Goal: Communication & Community: Answer question/provide support

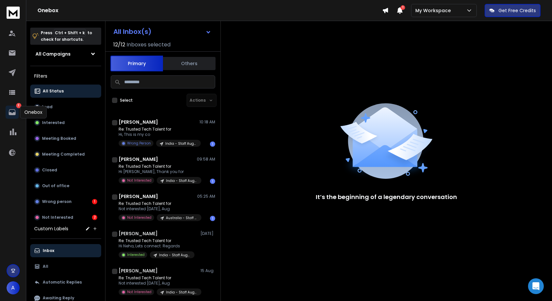
click at [12, 111] on icon at bounding box center [12, 112] width 8 height 8
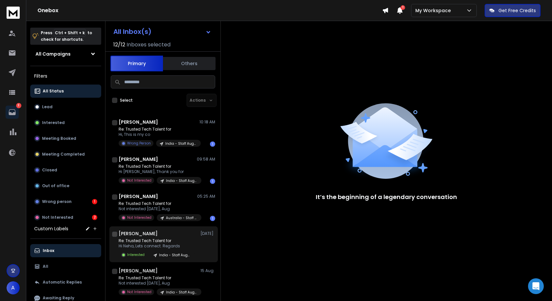
click at [147, 159] on p "Re: Trusted Tech Talent for" at bounding box center [157, 240] width 76 height 5
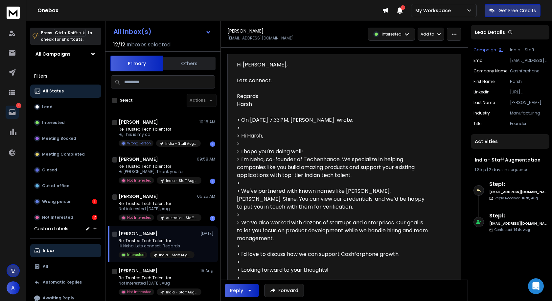
scroll to position [66, 0]
drag, startPoint x: 248, startPoint y: 152, endPoint x: 261, endPoint y: 160, distance: 14.1
click at [249, 159] on div "Hi Neha, Lets connect. Regards Harsh > On [DATE] 7:33 PM, [PERSON_NAME] wrote: …" at bounding box center [335, 200] width 197 height 281
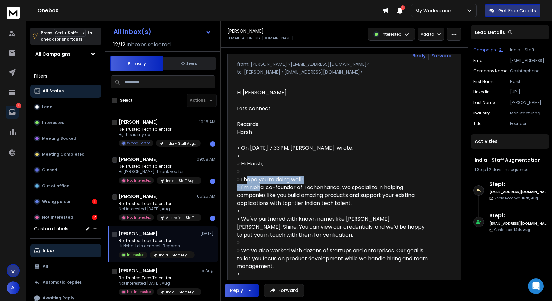
scroll to position [0, 0]
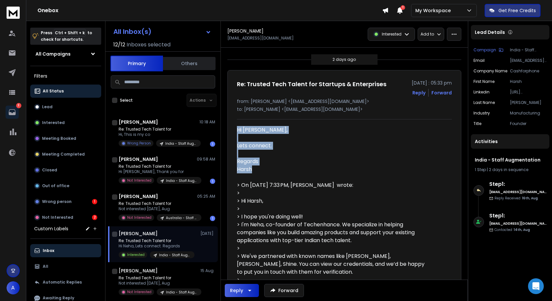
drag, startPoint x: 237, startPoint y: 129, endPoint x: 279, endPoint y: 157, distance: 49.8
click at [249, 159] on div "Hi Neha, Lets connect. Regards Harsh > On [DATE] 7:33 PM, [PERSON_NAME] wrote: …" at bounding box center [335, 266] width 197 height 281
click at [249, 141] on div "Hi Neha, Lets connect. Regards Harsh > On [DATE] 7:33 PM, [PERSON_NAME] wrote: …" at bounding box center [335, 266] width 197 height 281
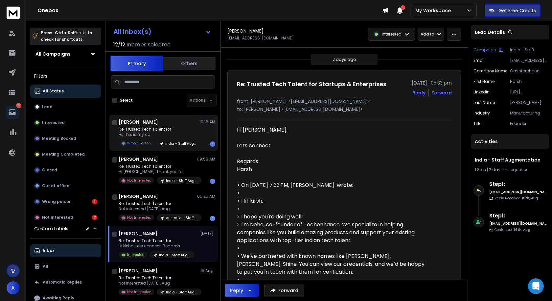
click at [149, 131] on p "Re: Trusted Tech Talent for" at bounding box center [158, 128] width 79 height 5
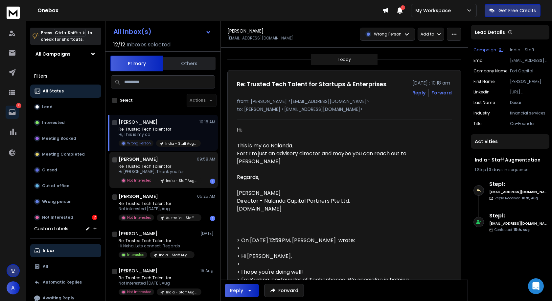
click at [158, 159] on div "[PERSON_NAME] 09:58 AM Re: Trusted Tech Talent for Hi [PERSON_NAME], Thank you …" at bounding box center [167, 170] width 97 height 28
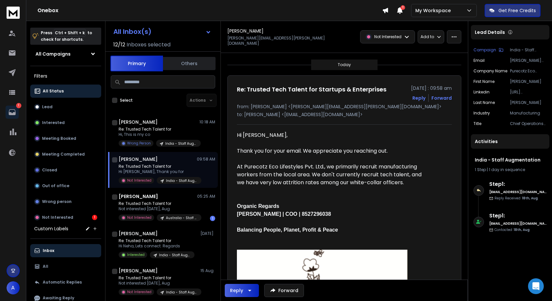
click at [244, 159] on div "At Purecotz Eco Lifestyles Pvt. Ltd., we primarily recruit manufacturing worker…" at bounding box center [333, 175] width 192 height 24
drag, startPoint x: 351, startPoint y: 178, endPoint x: 403, endPoint y: 176, distance: 52.3
click at [249, 159] on div "At Purecotz Eco Lifestyles Pvt. Ltd., we primarily recruit manufacturing worker…" at bounding box center [333, 175] width 192 height 24
click at [249, 95] on button "Reply" at bounding box center [418, 98] width 13 height 7
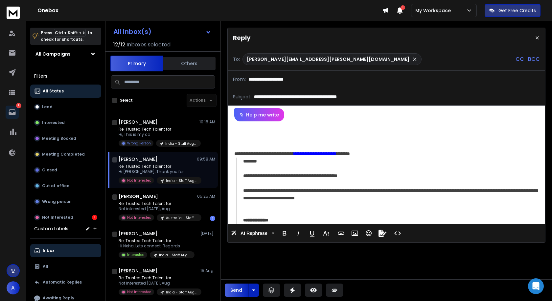
click at [249, 114] on button "Help me write" at bounding box center [259, 114] width 50 height 13
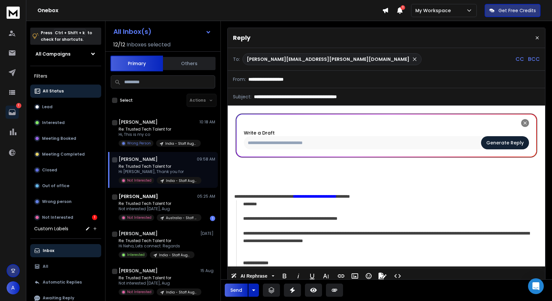
click at [249, 144] on button "Generate Reply" at bounding box center [505, 142] width 48 height 13
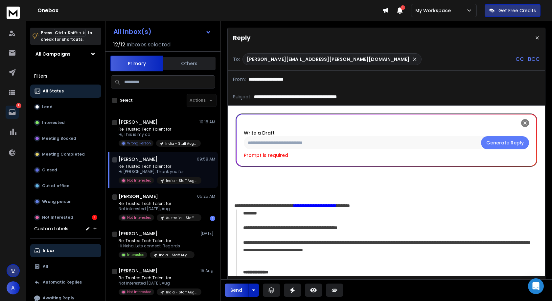
click at [249, 124] on div at bounding box center [525, 123] width 8 height 8
click at [249, 124] on icon at bounding box center [524, 122] width 5 height 5
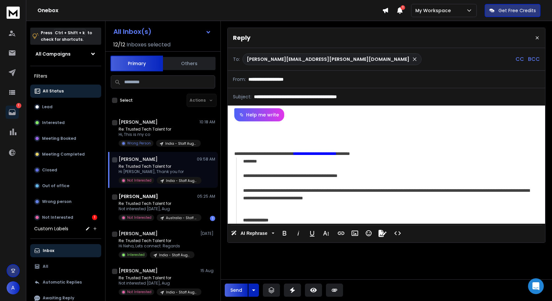
click at [249, 132] on div at bounding box center [386, 131] width 304 height 7
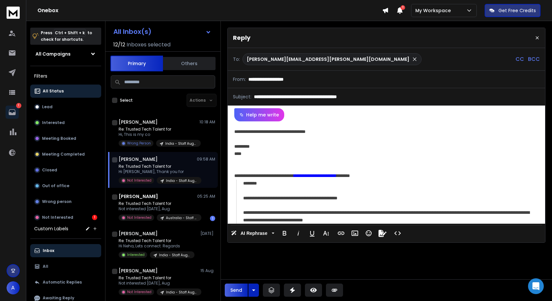
click at [238, 159] on button "Send" at bounding box center [236, 289] width 23 height 13
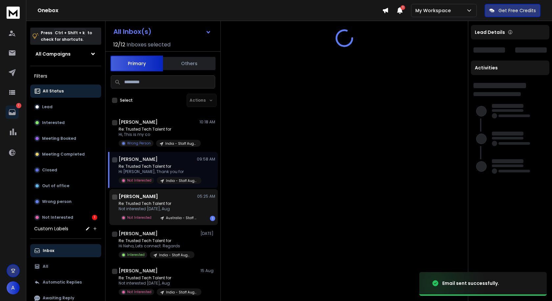
click at [157, 159] on p "Re: Trusted Tech Talent for" at bounding box center [158, 203] width 79 height 5
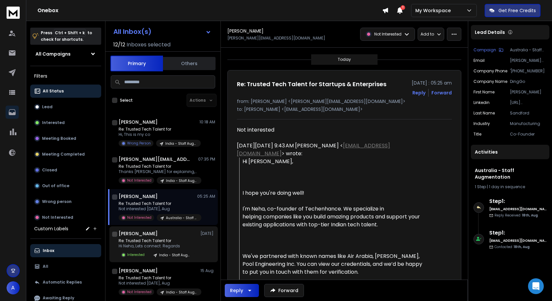
click at [144, 159] on p "Re: Trusted Tech Talent for" at bounding box center [157, 240] width 76 height 5
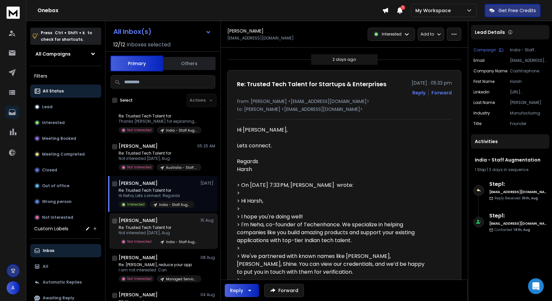
scroll to position [66, 0]
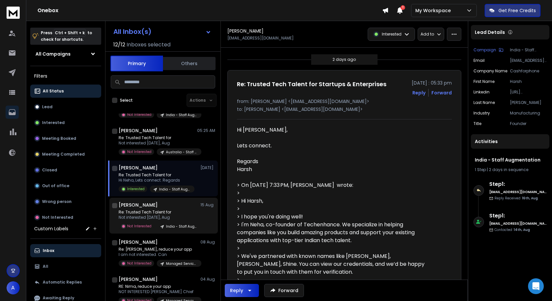
click at [152, 159] on p "Re: Trusted Tech Talent for" at bounding box center [158, 211] width 79 height 5
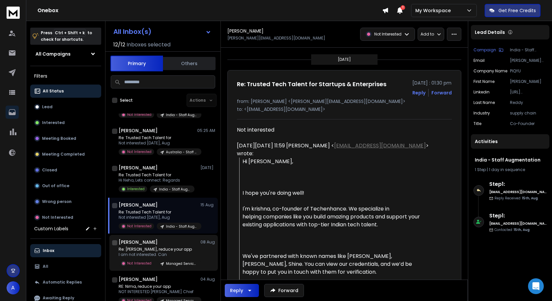
click at [141, 159] on h1 "[PERSON_NAME]" at bounding box center [138, 241] width 39 height 7
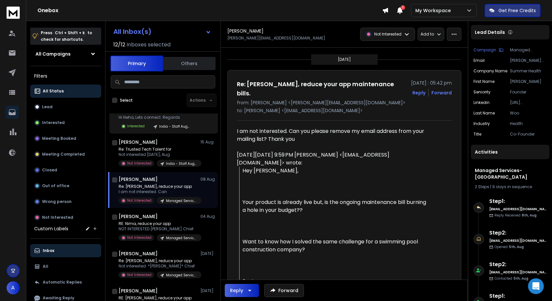
scroll to position [131, 0]
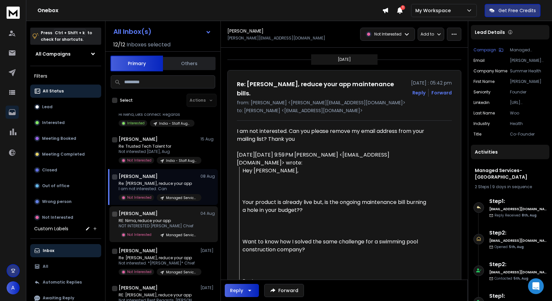
click at [159, 159] on p "RE: Nima, reduce your app" at bounding box center [158, 220] width 79 height 5
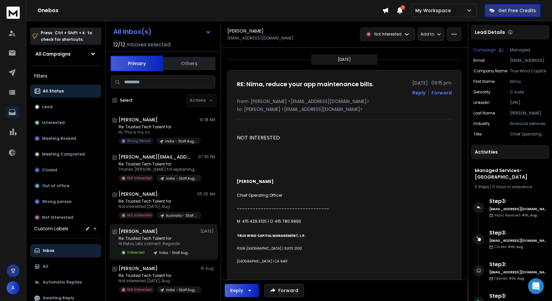
scroll to position [0, 0]
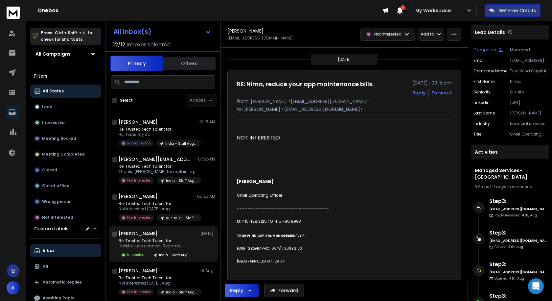
click at [146, 159] on p "Re: Trusted Tech Talent for" at bounding box center [157, 240] width 76 height 5
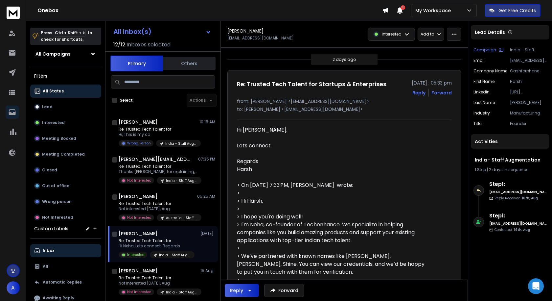
click at [249, 92] on button "Reply" at bounding box center [418, 92] width 13 height 7
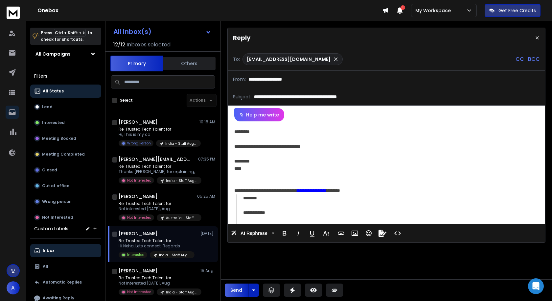
click at [249, 63] on input at bounding box center [368, 59] width 46 height 12
click at [249, 60] on input at bounding box center [368, 59] width 46 height 12
paste input "**********"
click at [249, 61] on input "**********" at bounding box center [377, 59] width 64 height 12
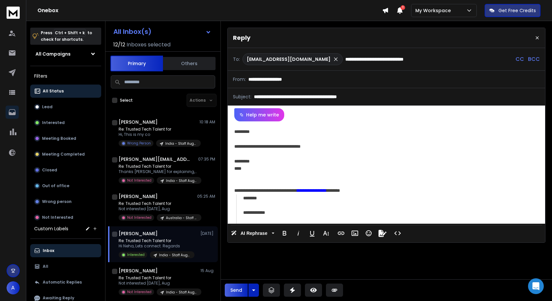
scroll to position [0, 0]
type input "**********"
click at [249, 159] on div "*********" at bounding box center [382, 160] width 297 height 7
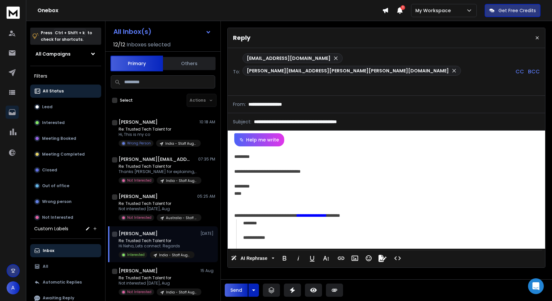
click at [249, 159] on div "**********" at bounding box center [382, 171] width 297 height 7
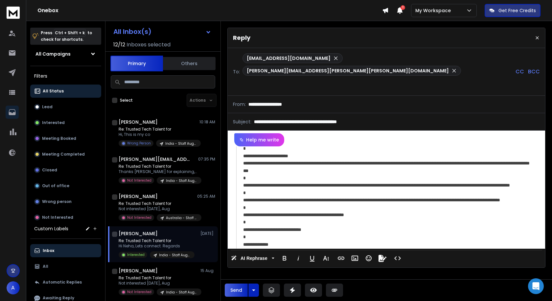
scroll to position [164, 0]
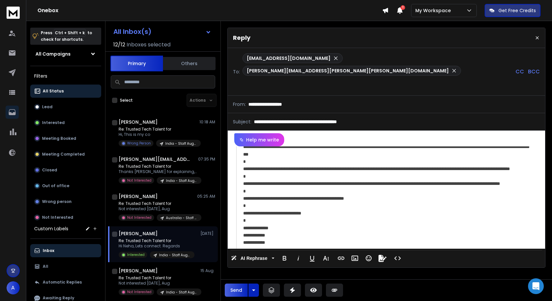
click at [239, 159] on button "Send" at bounding box center [236, 289] width 23 height 13
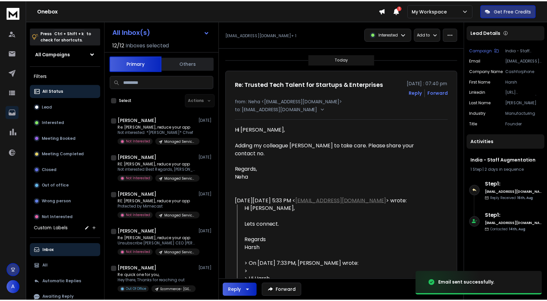
scroll to position [263, 0]
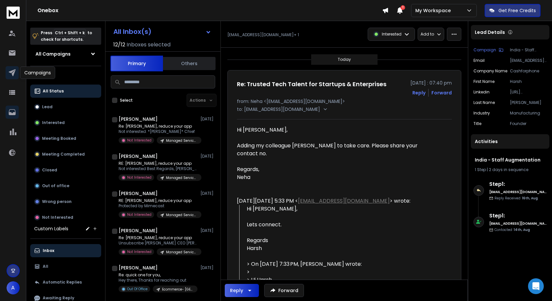
click at [14, 71] on icon at bounding box center [12, 72] width 7 height 7
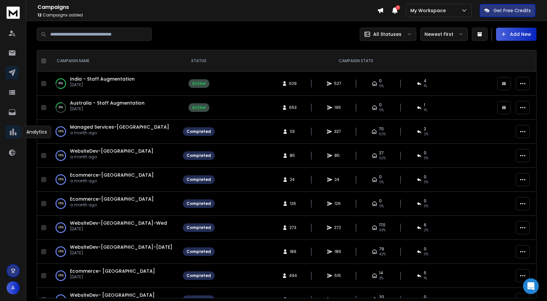
click at [14, 129] on icon at bounding box center [13, 131] width 7 height 7
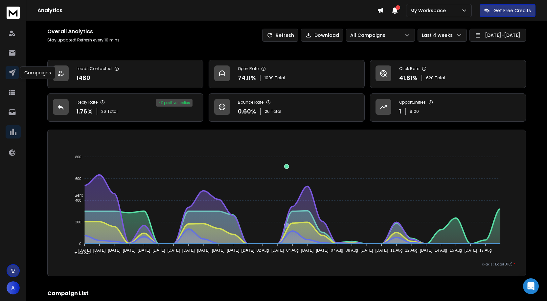
click at [16, 73] on link at bounding box center [12, 72] width 13 height 13
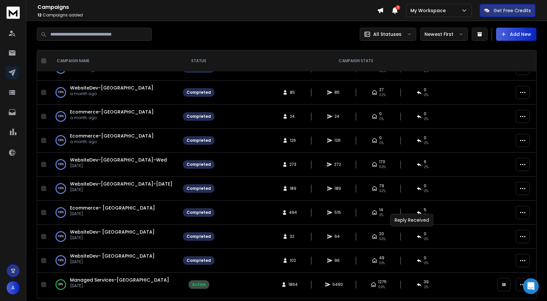
scroll to position [67, 0]
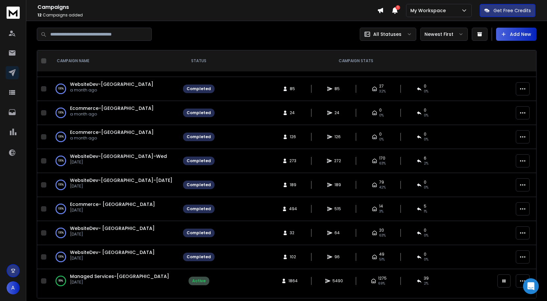
click at [246, 159] on div "1864 5490 1275 69 % 39 2 %" at bounding box center [355, 280] width 267 height 11
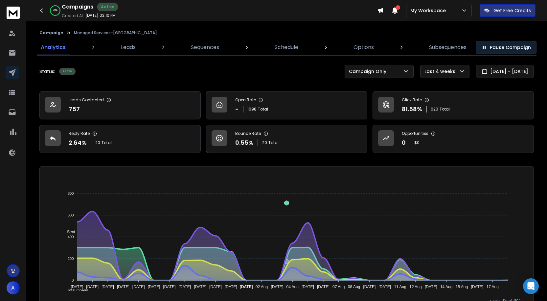
click at [249, 45] on button "Pause Campaign" at bounding box center [506, 47] width 61 height 13
click at [14, 74] on icon at bounding box center [12, 73] width 8 height 8
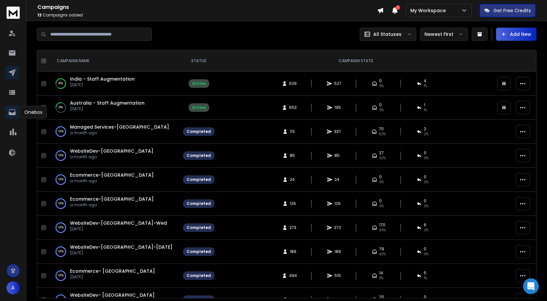
click at [11, 108] on icon at bounding box center [12, 112] width 8 height 8
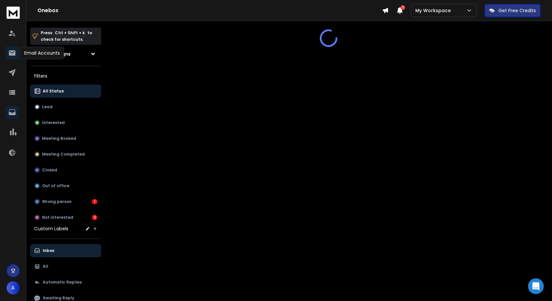
click at [11, 53] on icon at bounding box center [12, 53] width 8 height 8
